Goal: Task Accomplishment & Management: Manage account settings

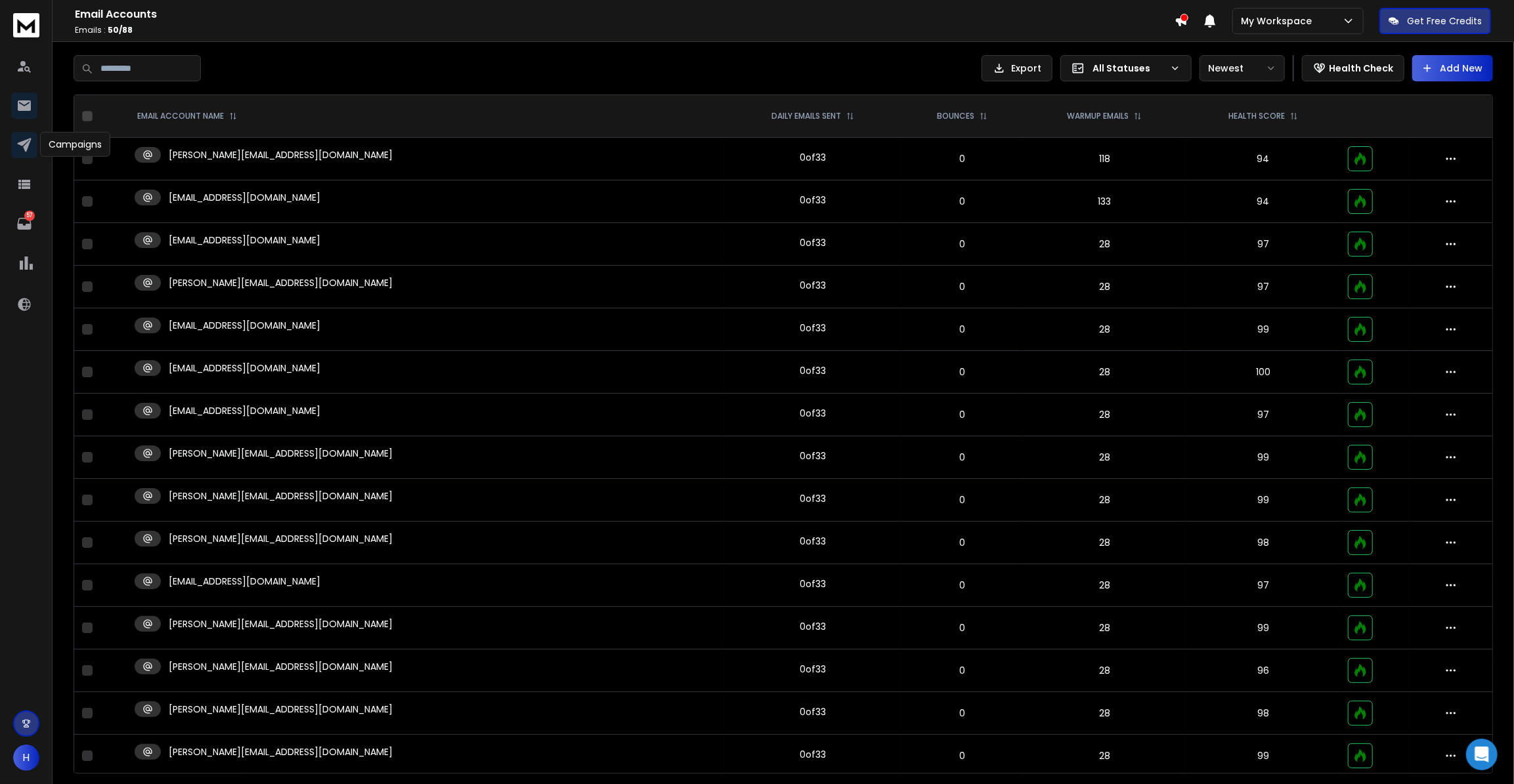
click at [21, 142] on icon at bounding box center [23, 144] width 14 height 14
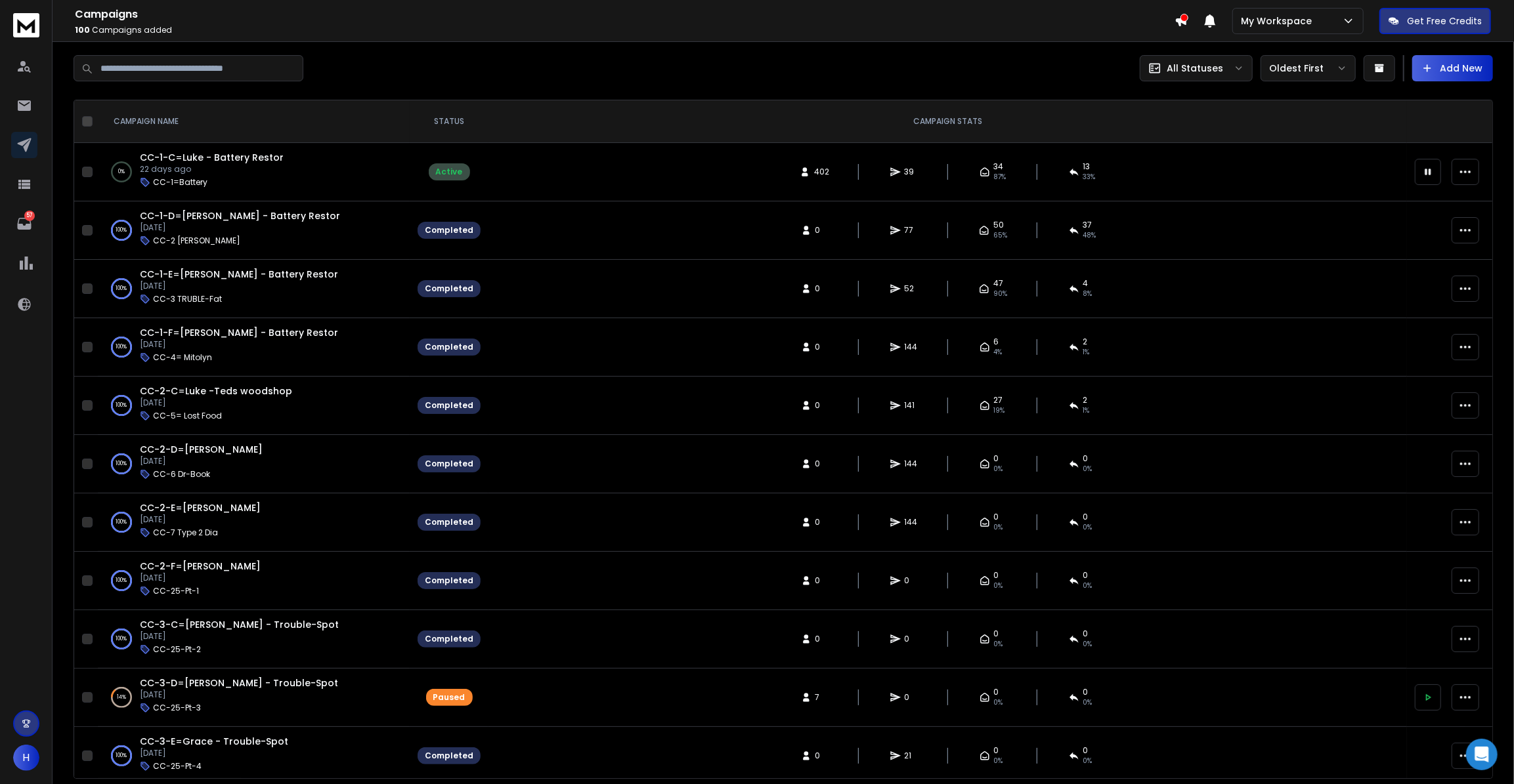
click at [178, 171] on p "22 days ago" at bounding box center [212, 169] width 144 height 10
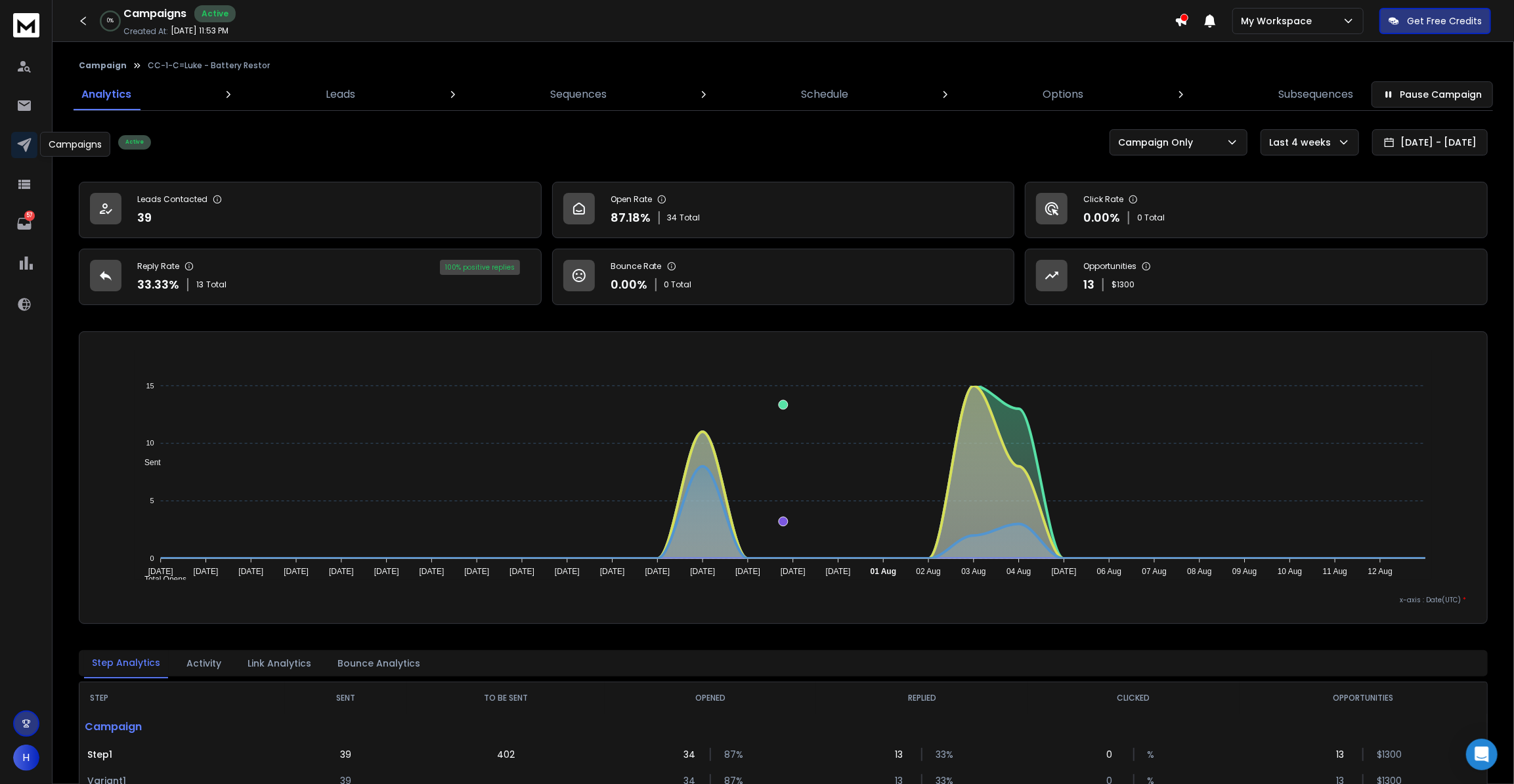
click at [29, 139] on icon at bounding box center [23, 144] width 14 height 14
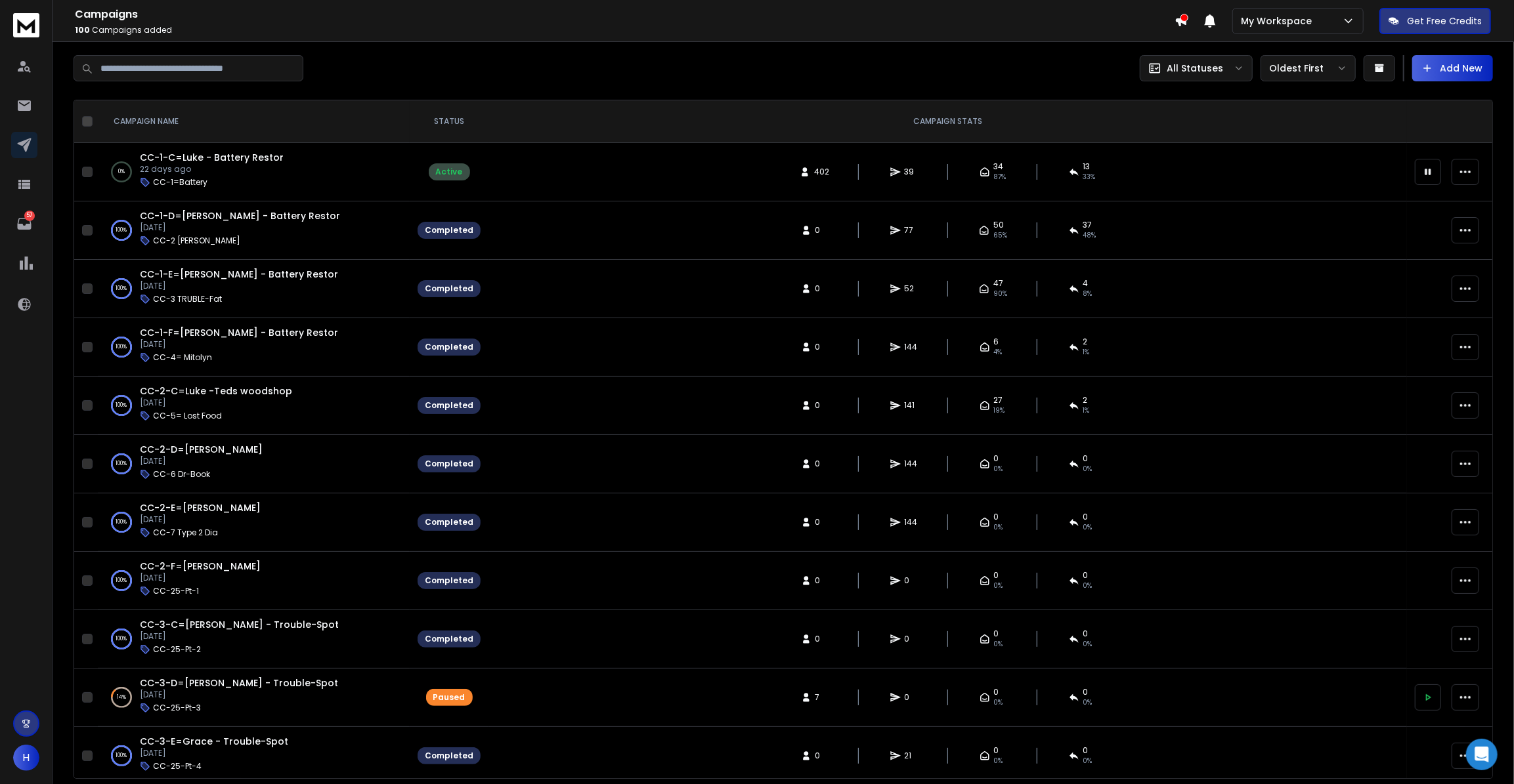
click at [185, 235] on p "CC-2 [PERSON_NAME]" at bounding box center [197, 240] width 88 height 10
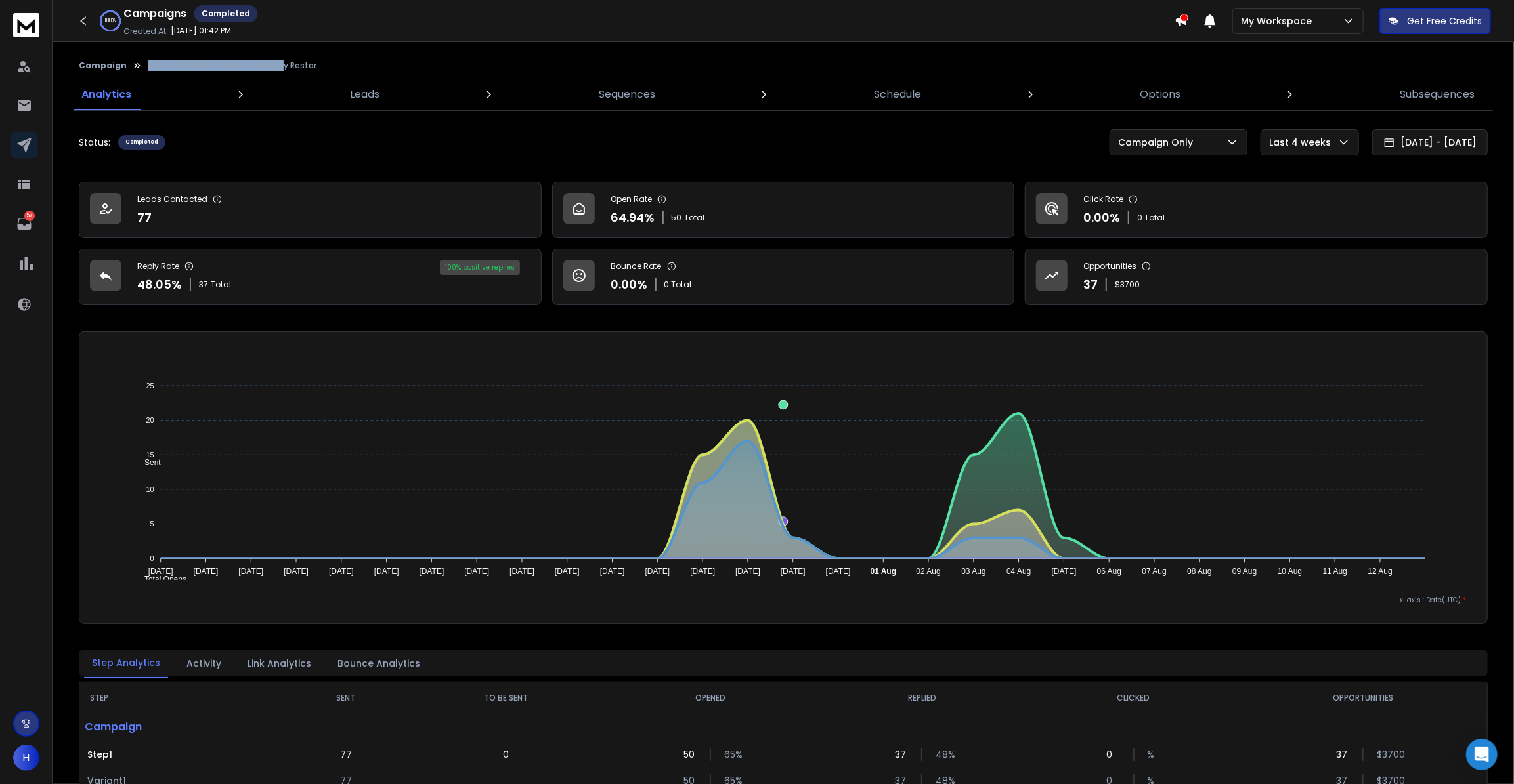
drag, startPoint x: 270, startPoint y: 65, endPoint x: 144, endPoint y: 64, distance: 126.0
click at [144, 64] on div "Campaign CC-1-D=[PERSON_NAME] - Battery Restor" at bounding box center [783, 65] width 1420 height 21
copy p "CC-1-D=[PERSON_NAME] - Battery Restor"
